Goal: Find specific page/section: Find specific page/section

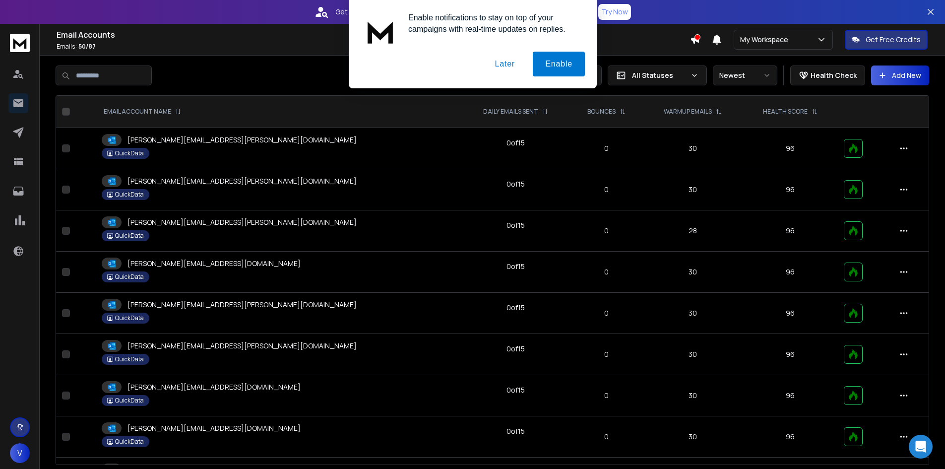
click at [506, 64] on button "Later" at bounding box center [504, 64] width 45 height 25
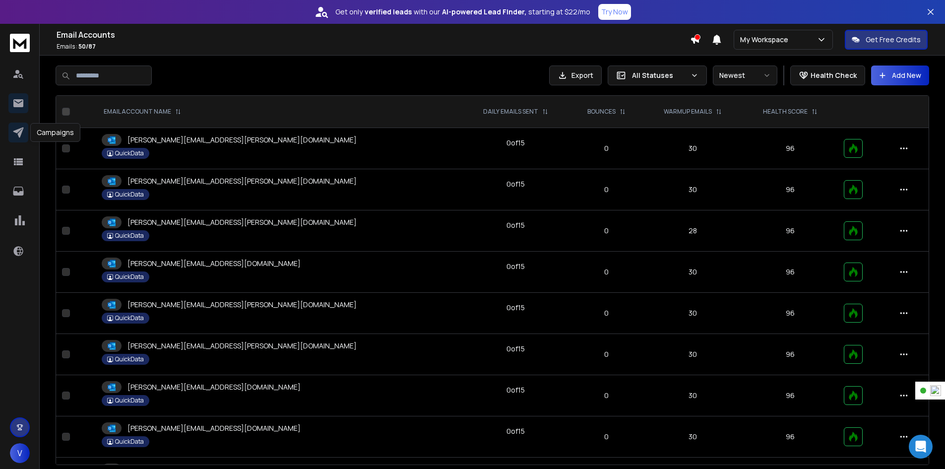
click at [16, 133] on icon at bounding box center [18, 132] width 10 height 10
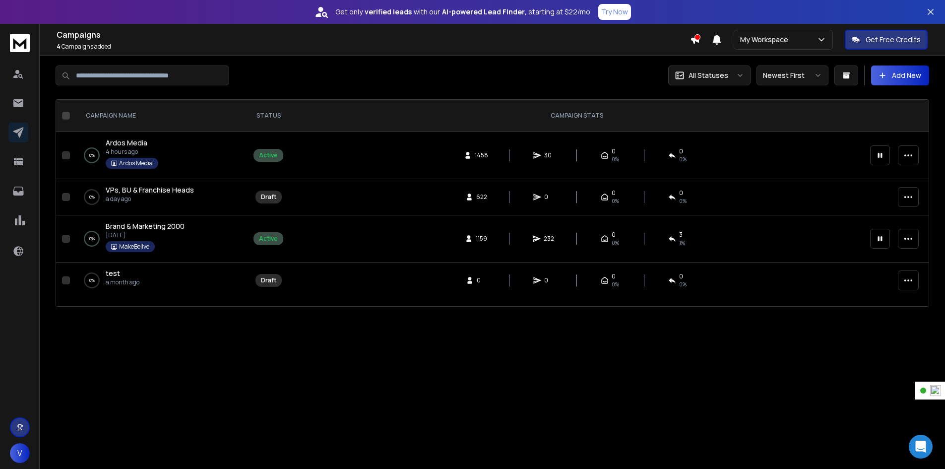
click at [166, 226] on span "Brand & Marketing 2000" at bounding box center [145, 225] width 79 height 9
